Goal: Navigation & Orientation: Understand site structure

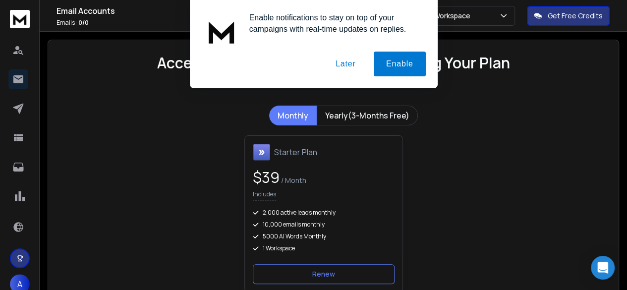
click at [347, 63] on button "Later" at bounding box center [345, 64] width 45 height 25
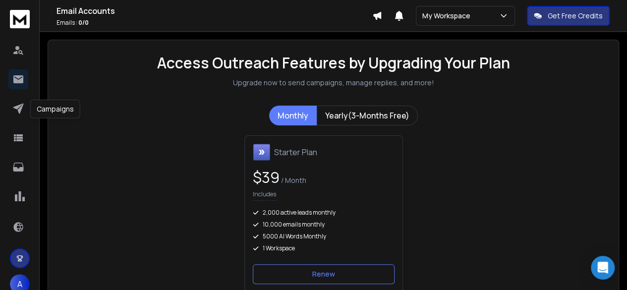
click at [8, 114] on div "A" at bounding box center [20, 145] width 40 height 290
click at [18, 112] on icon at bounding box center [18, 108] width 10 height 10
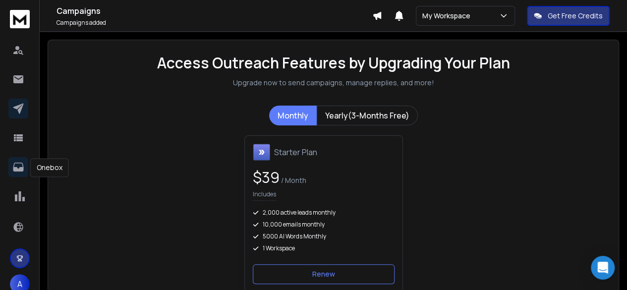
click at [18, 162] on icon at bounding box center [18, 167] width 12 height 12
